Goal: Communication & Community: Answer question/provide support

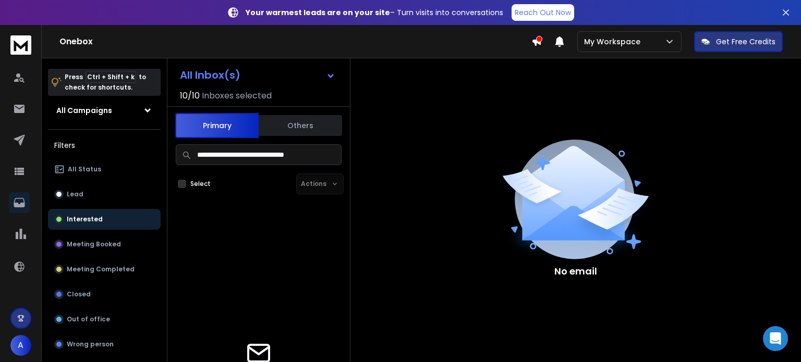
click at [89, 219] on p "Interested" at bounding box center [85, 219] width 36 height 8
click at [282, 154] on input "**********" at bounding box center [259, 154] width 166 height 21
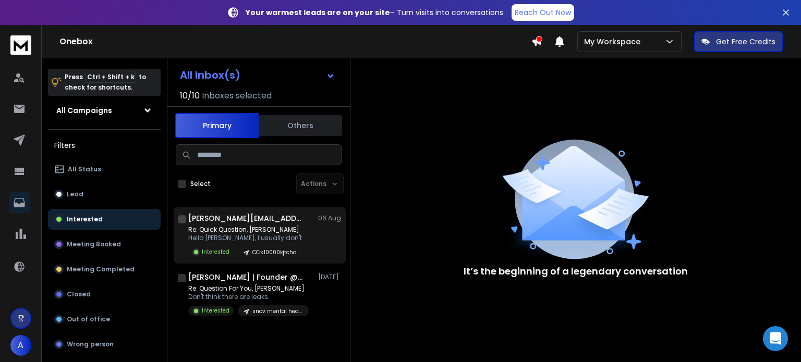
click at [221, 227] on p "Re: Quick Question, [PERSON_NAME]" at bounding box center [248, 230] width 120 height 8
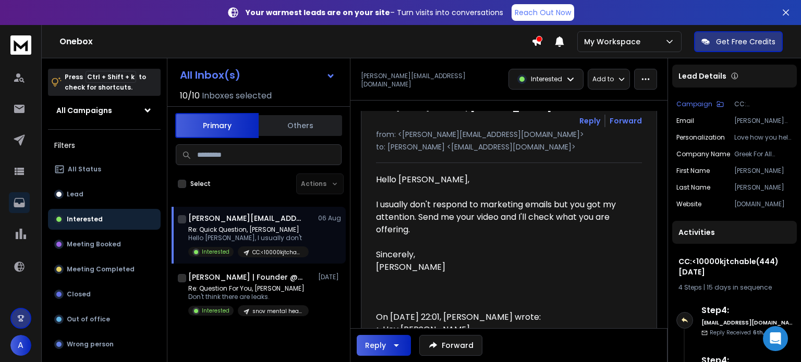
scroll to position [52, 0]
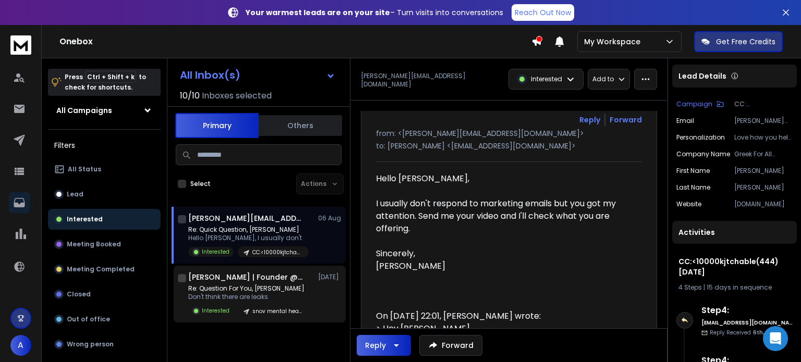
click at [252, 289] on p "Re: Question For You, [PERSON_NAME]" at bounding box center [248, 289] width 120 height 8
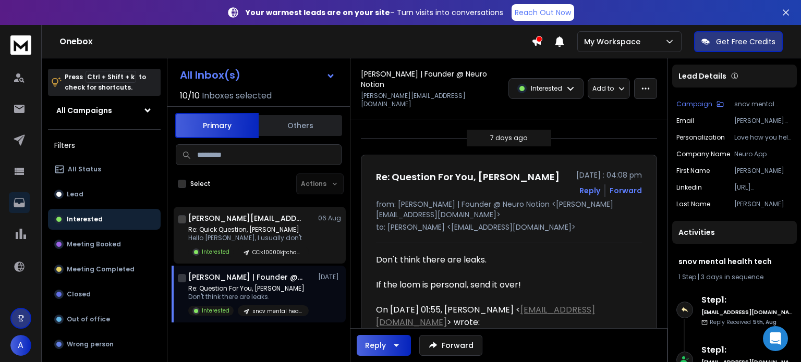
click at [209, 250] on p "Interested" at bounding box center [216, 252] width 28 height 8
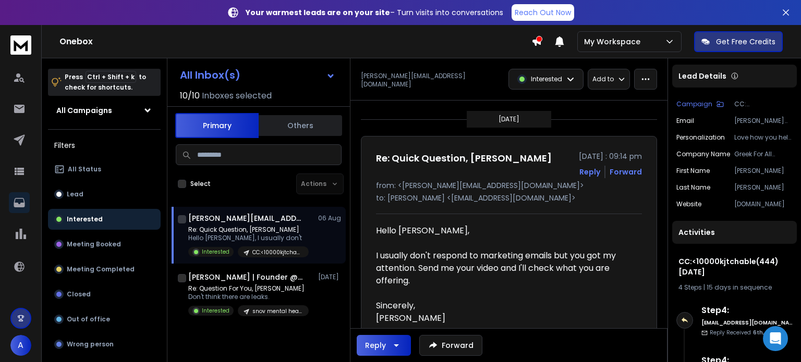
click at [209, 250] on p "Interested" at bounding box center [216, 252] width 28 height 8
click at [556, 80] on p "Interested" at bounding box center [546, 79] width 31 height 8
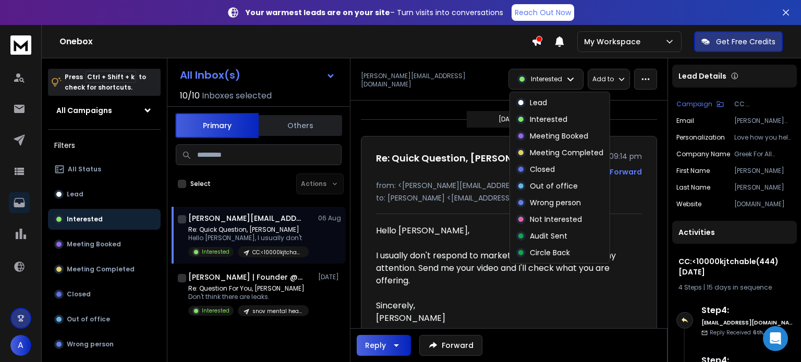
click at [580, 346] on div "Reply Forward" at bounding box center [508, 346] width 317 height 34
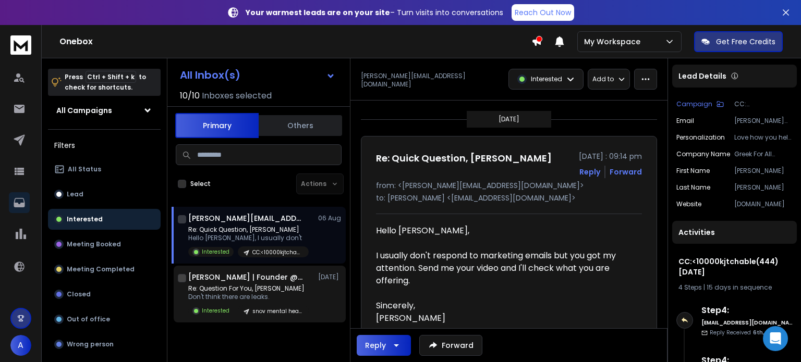
click at [248, 284] on div "[PERSON_NAME] | Founder @ Neuro Notion [DATE] Re: Question For You, [PERSON_NAM…" at bounding box center [264, 294] width 153 height 44
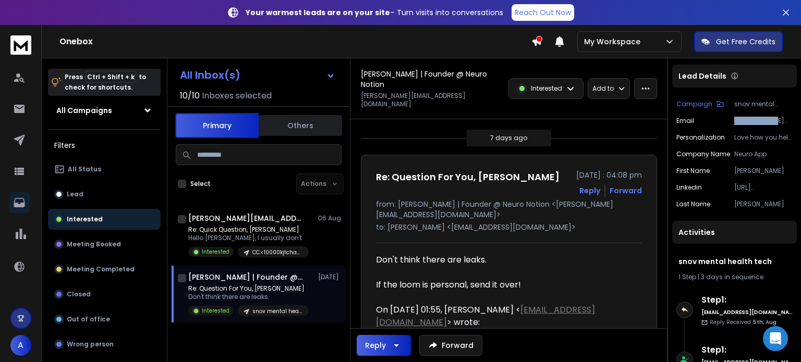
drag, startPoint x: 732, startPoint y: 123, endPoint x: 772, endPoint y: 119, distance: 40.3
click at [772, 119] on p "[PERSON_NAME][EMAIL_ADDRESS][DOMAIN_NAME]" at bounding box center [763, 121] width 58 height 8
click at [770, 185] on p "[URL][DOMAIN_NAME][PERSON_NAME]" at bounding box center [763, 188] width 58 height 8
click at [773, 258] on h1 "snov mental health tech" at bounding box center [735, 262] width 112 height 10
drag, startPoint x: 766, startPoint y: 151, endPoint x: 730, endPoint y: 156, distance: 36.8
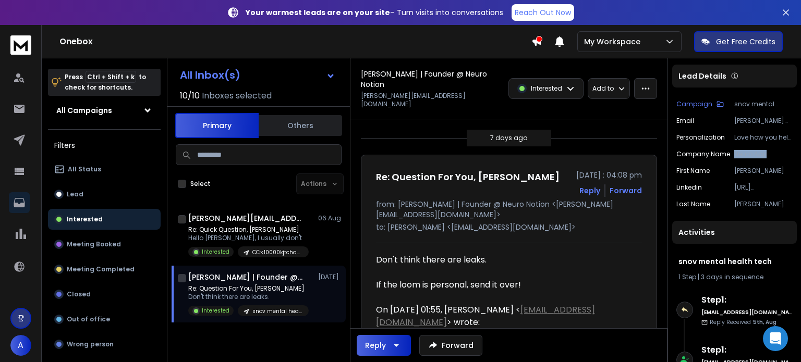
click at [730, 156] on div "Company Name Neuro App" at bounding box center [734, 154] width 116 height 8
copy p "Neuro App"
click at [717, 104] on icon at bounding box center [720, 104] width 7 height 7
click at [736, 104] on p "snov mental health tech" at bounding box center [763, 104] width 58 height 8
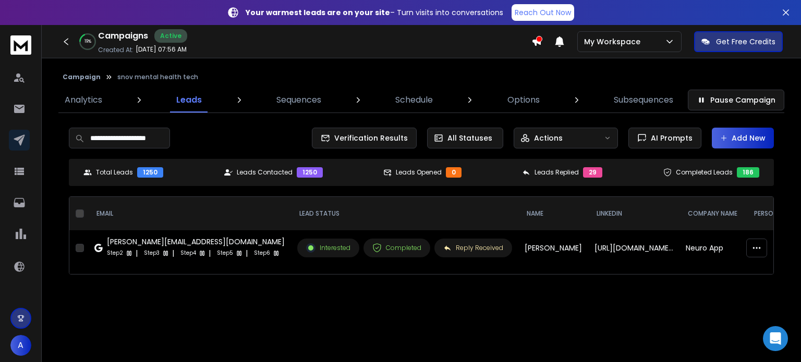
click at [746, 266] on td "Love how you help people showcase creative and technical work with a digital po…" at bounding box center [791, 248] width 91 height 35
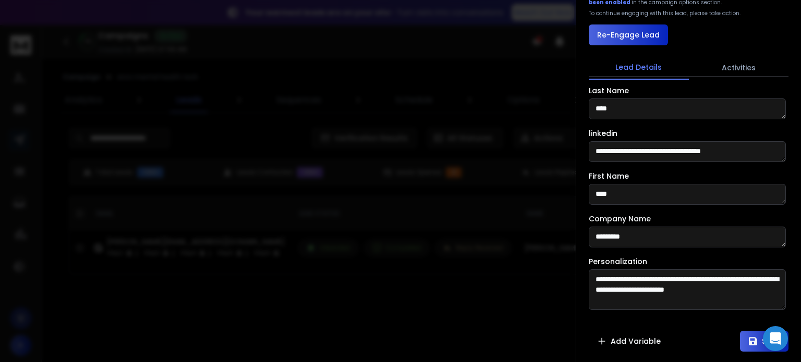
scroll to position [83, 0]
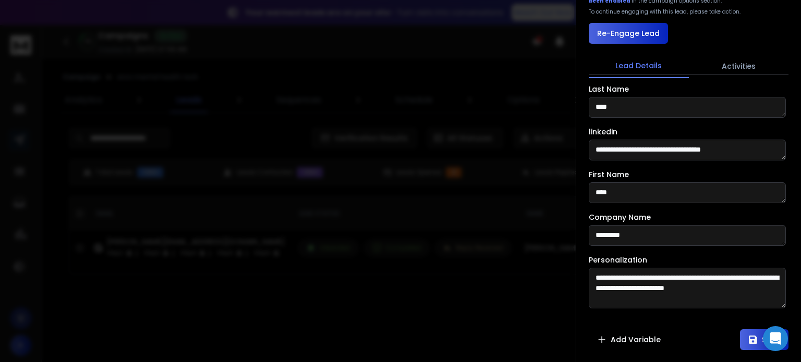
click at [659, 286] on textarea "**********" at bounding box center [687, 288] width 197 height 41
click at [31, 15] on div at bounding box center [400, 181] width 801 height 362
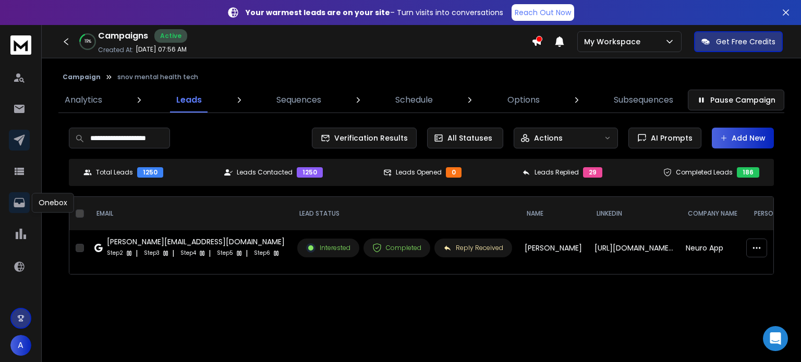
click at [21, 208] on icon at bounding box center [19, 203] width 13 height 13
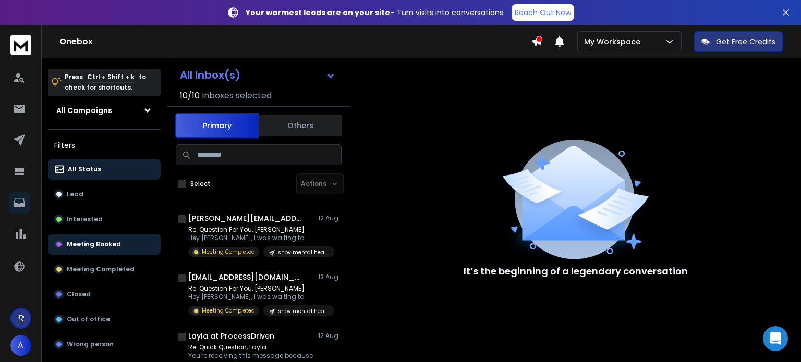
scroll to position [104, 0]
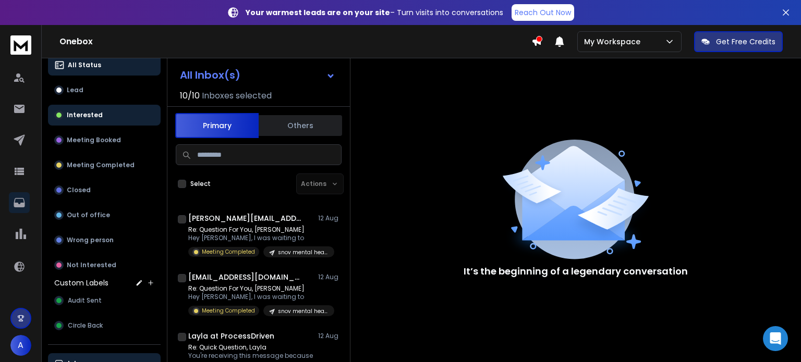
click at [84, 114] on p "Interested" at bounding box center [85, 115] width 36 height 8
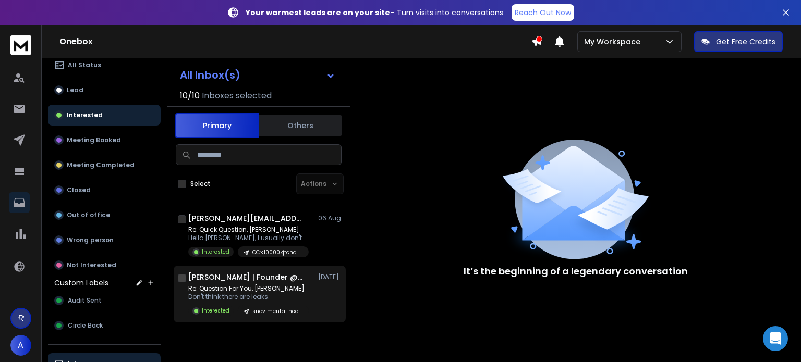
click at [273, 285] on p "Re: Question For You, [PERSON_NAME]" at bounding box center [248, 289] width 120 height 8
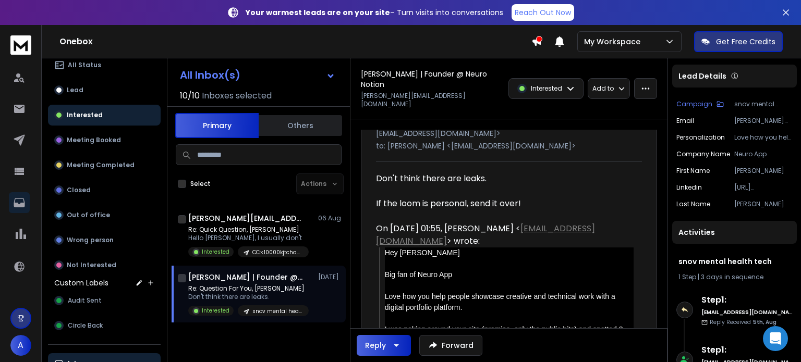
scroll to position [0, 0]
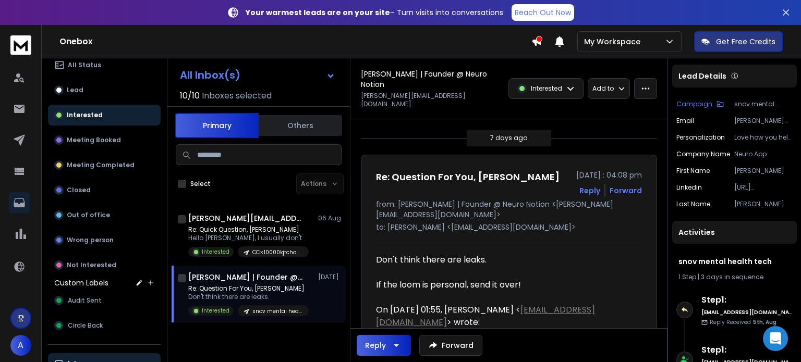
click at [92, 298] on span "Audit Sent" at bounding box center [85, 301] width 34 height 8
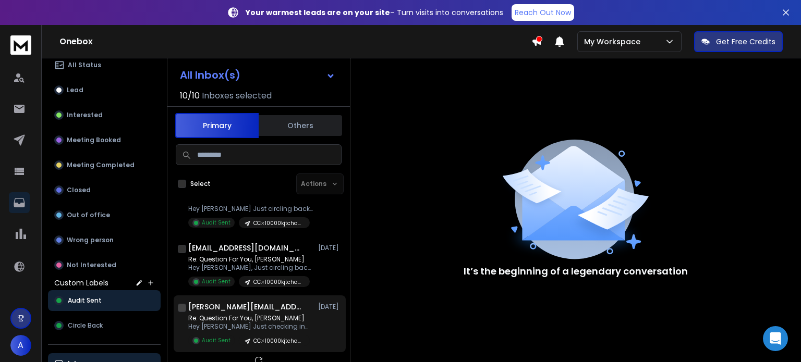
scroll to position [490, 0]
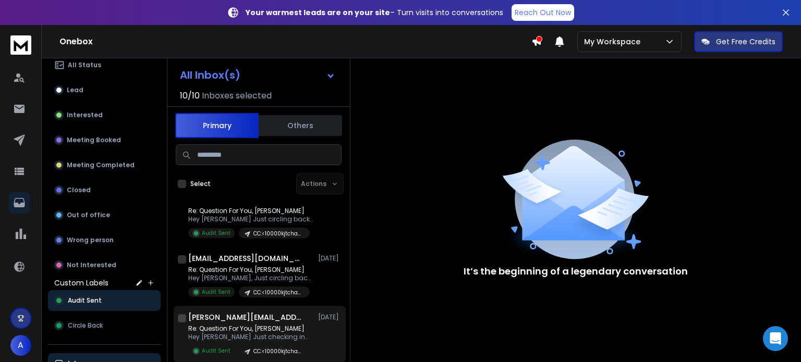
click at [264, 323] on div "[PERSON_NAME][EMAIL_ADDRESS][DOMAIN_NAME] [DATE] Re: Question For You, [PERSON_…" at bounding box center [264, 334] width 153 height 44
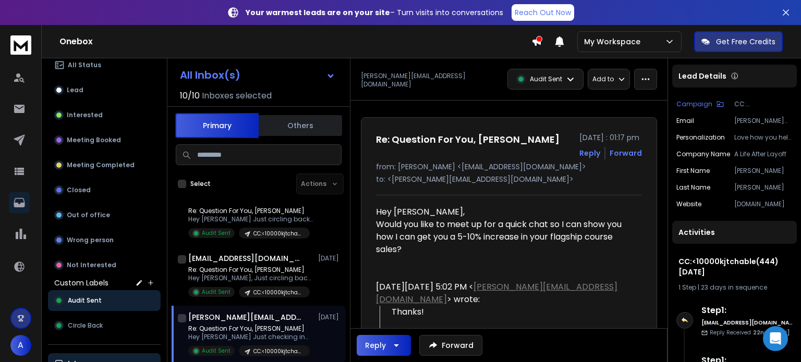
scroll to position [0, 0]
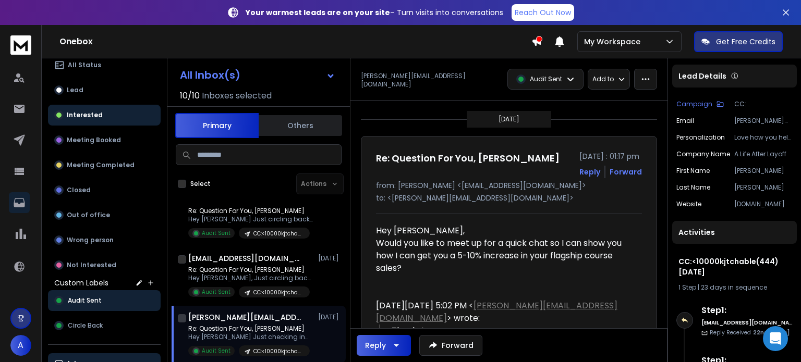
click at [89, 116] on p "Interested" at bounding box center [85, 115] width 36 height 8
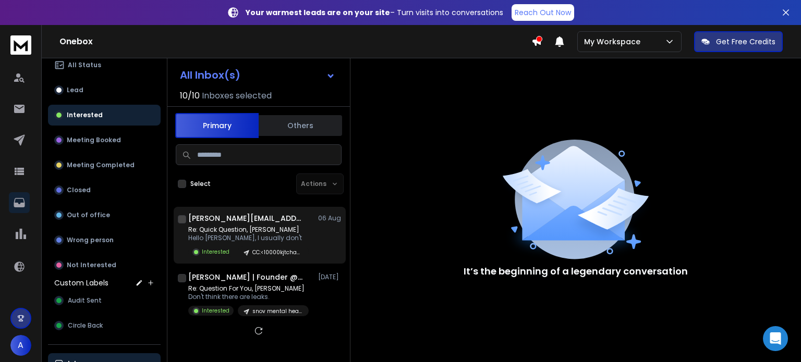
click at [270, 215] on div "[PERSON_NAME][EMAIL_ADDRESS][DOMAIN_NAME] [DATE]" at bounding box center [264, 218] width 153 height 10
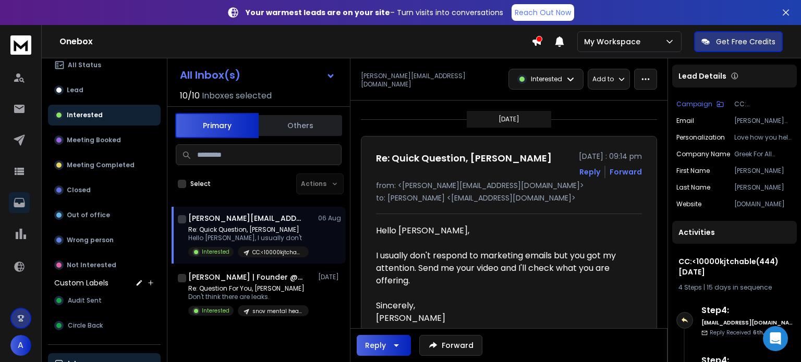
click at [112, 293] on button "Audit Sent" at bounding box center [104, 301] width 113 height 21
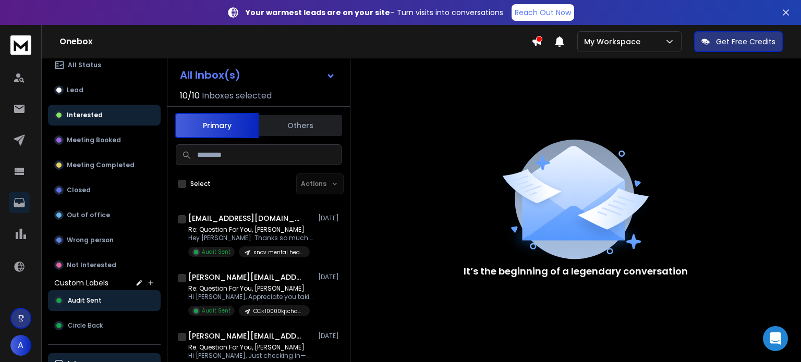
click at [78, 114] on p "Interested" at bounding box center [85, 115] width 36 height 8
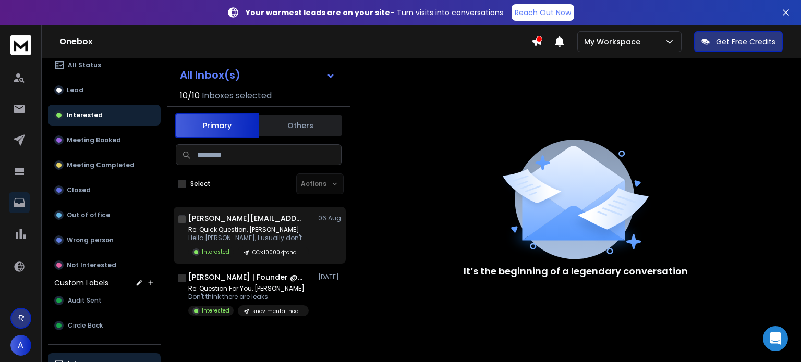
click at [230, 223] on h1 "[PERSON_NAME][EMAIL_ADDRESS][DOMAIN_NAME]" at bounding box center [245, 218] width 115 height 10
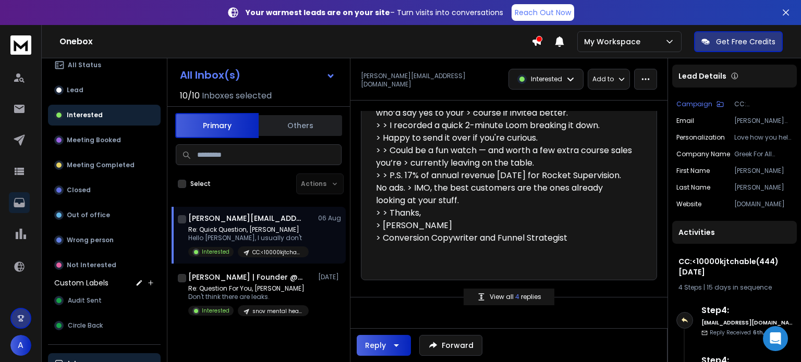
scroll to position [307, 0]
click at [82, 302] on span "Audit Sent" at bounding box center [85, 301] width 34 height 8
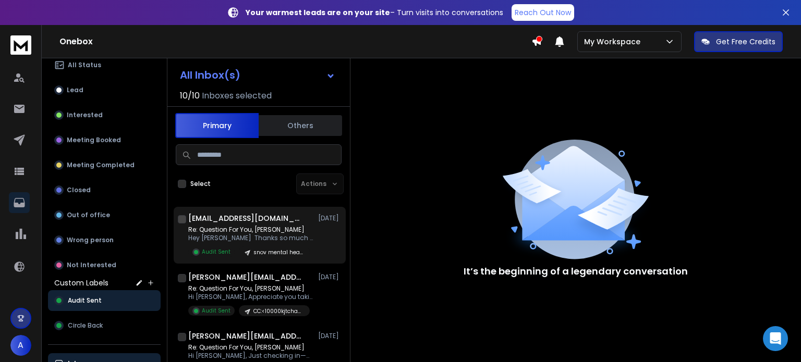
click at [252, 223] on h1 "[EMAIL_ADDRESS][DOMAIN_NAME]" at bounding box center [245, 218] width 115 height 10
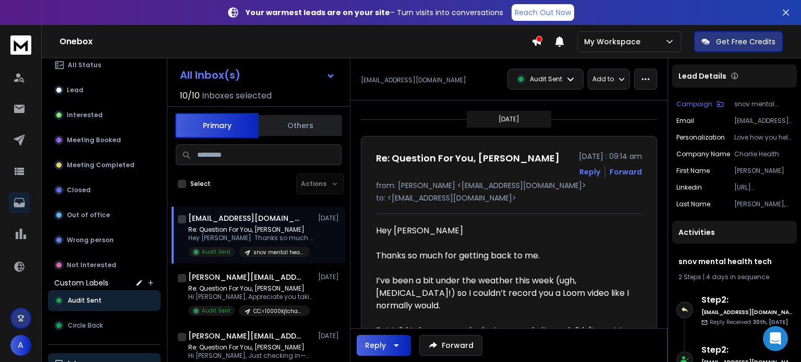
drag, startPoint x: 391, startPoint y: 198, endPoint x: 509, endPoint y: 193, distance: 118.5
click at [509, 193] on p "to: <[EMAIL_ADDRESS][DOMAIN_NAME]>" at bounding box center [509, 198] width 266 height 10
copy p "[EMAIL_ADDRESS][DOMAIN_NAME]"
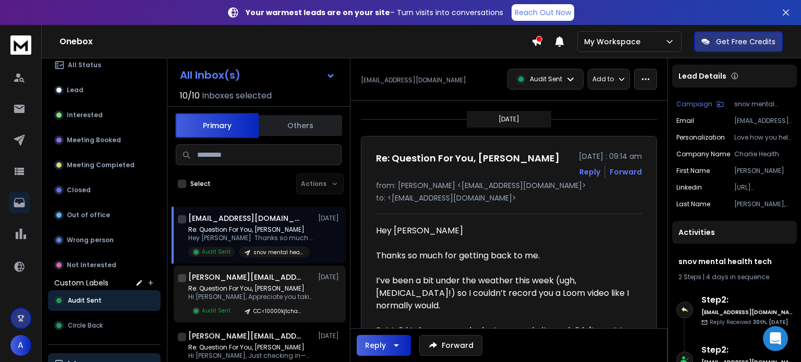
click at [292, 296] on p "Hi [PERSON_NAME], Appreciate you taking the" at bounding box center [250, 297] width 125 height 8
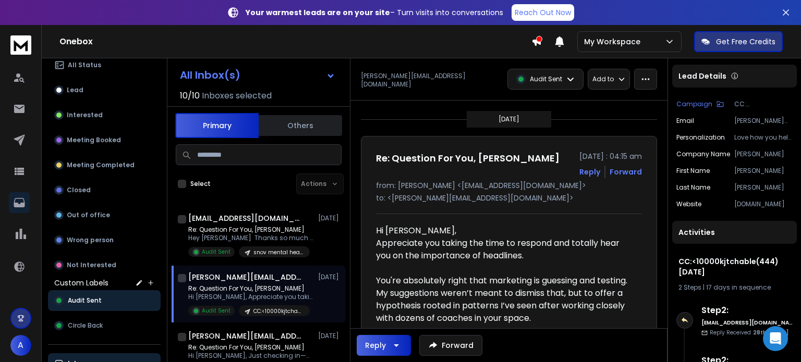
click at [263, 284] on div "[PERSON_NAME][EMAIL_ADDRESS][DOMAIN_NAME] [DATE] Re: Question For You, [PERSON_…" at bounding box center [264, 294] width 153 height 44
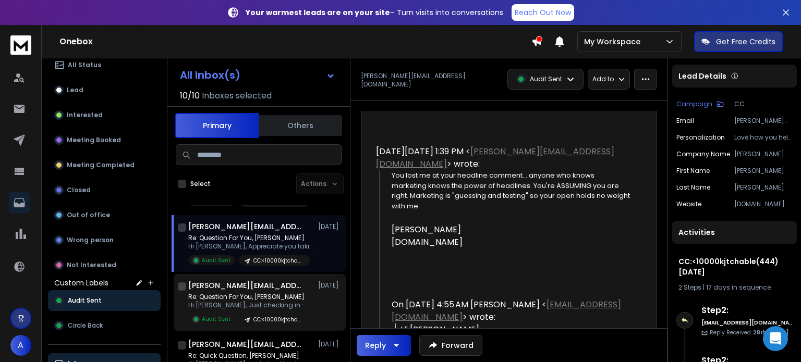
scroll to position [52, 0]
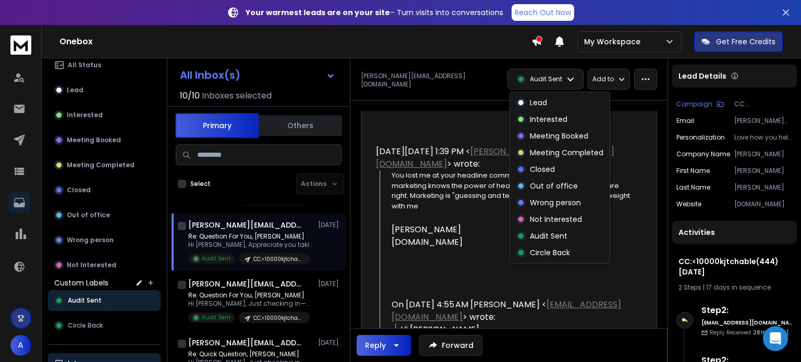
click at [548, 77] on p "Audit Sent" at bounding box center [546, 79] width 32 height 8
click at [539, 222] on p "Not Interested" at bounding box center [556, 219] width 52 height 10
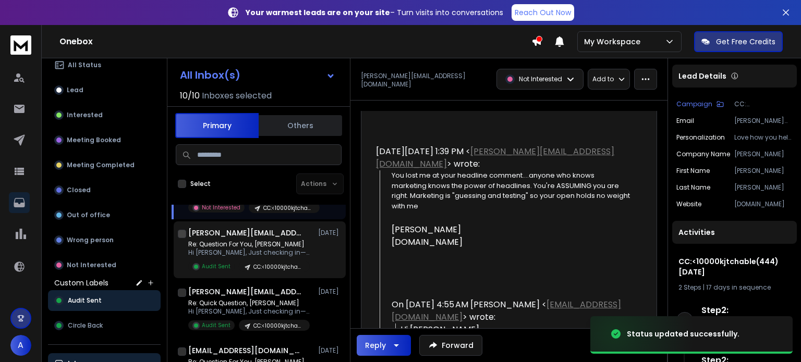
scroll to position [104, 0]
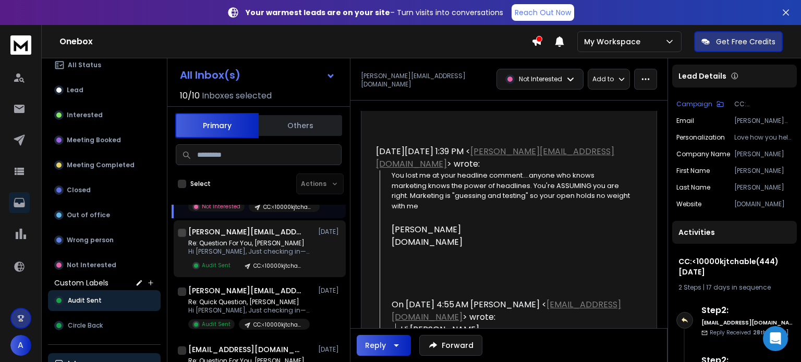
click at [250, 239] on p "Re: Question For You, [PERSON_NAME]" at bounding box center [250, 243] width 125 height 8
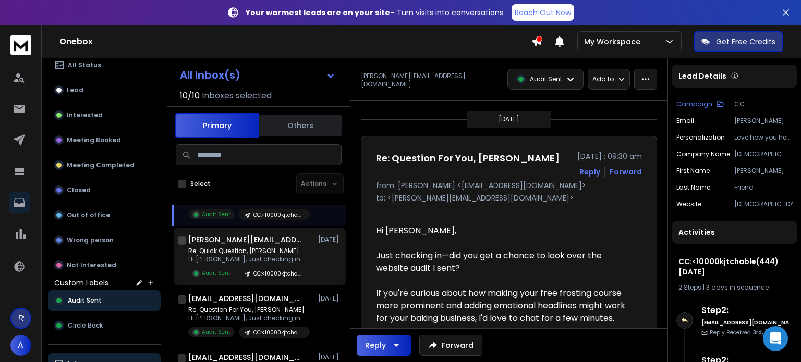
scroll to position [156, 0]
click at [245, 243] on h1 "[PERSON_NAME][EMAIL_ADDRESS][DOMAIN_NAME]" at bounding box center [245, 239] width 115 height 10
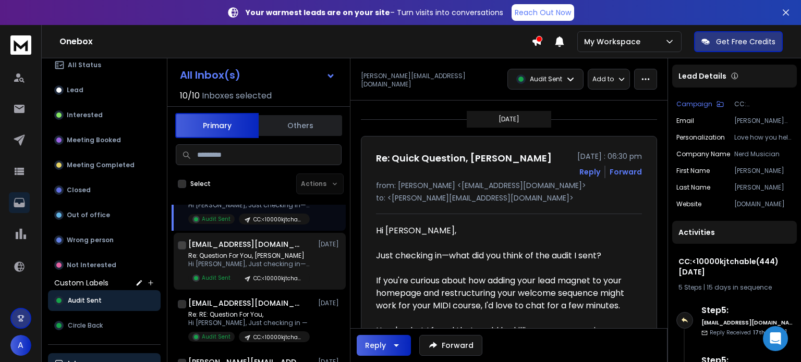
scroll to position [209, 0]
click at [271, 261] on p "Hi [PERSON_NAME], Just checking in—did you" at bounding box center [250, 265] width 125 height 8
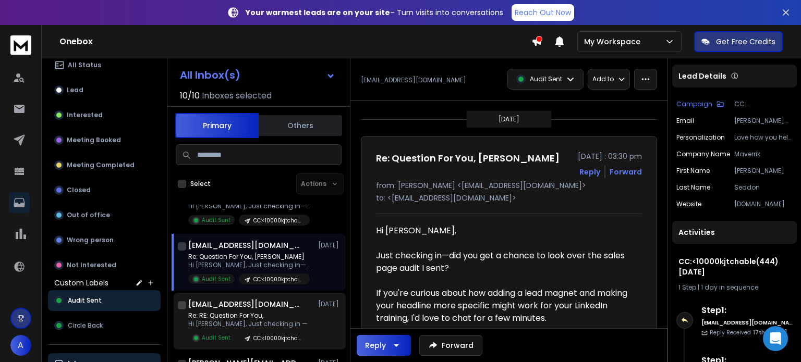
drag, startPoint x: 236, startPoint y: 309, endPoint x: 255, endPoint y: 307, distance: 19.4
click at [236, 309] on h1 "[EMAIL_ADDRESS][DOMAIN_NAME]" at bounding box center [245, 304] width 115 height 10
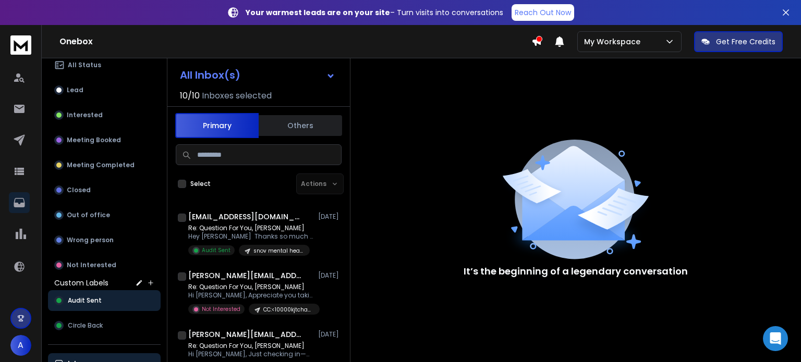
scroll to position [0, 0]
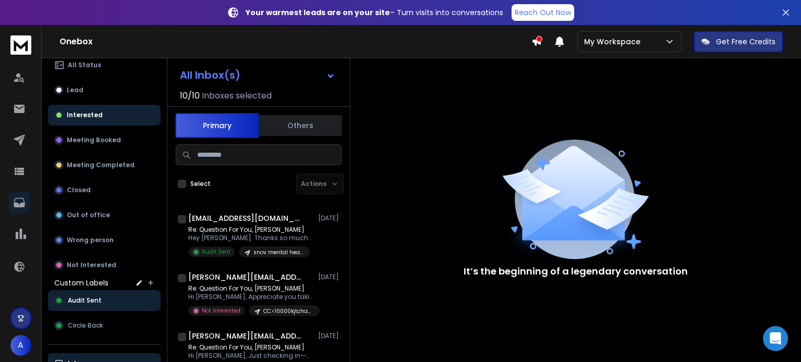
click at [88, 116] on p "Interested" at bounding box center [85, 115] width 36 height 8
